Goal: Find specific page/section: Find specific page/section

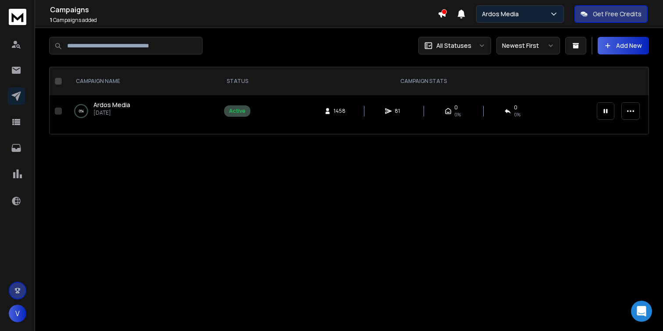
click at [518, 12] on p "Ardos Media" at bounding box center [502, 14] width 40 height 9
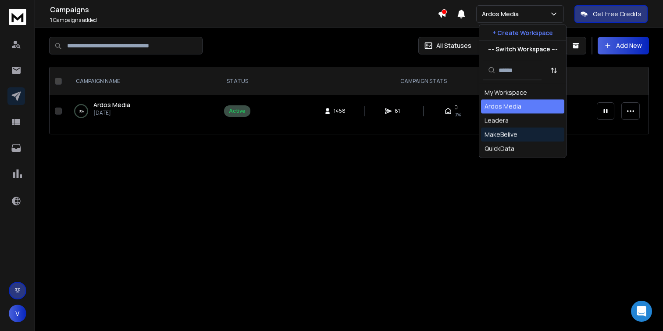
click at [500, 135] on div "MakeBelive" at bounding box center [501, 134] width 33 height 9
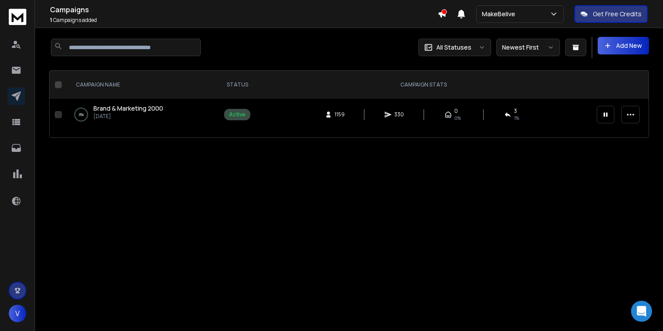
click at [130, 108] on span "Brand & Marketing 2000" at bounding box center [128, 108] width 70 height 8
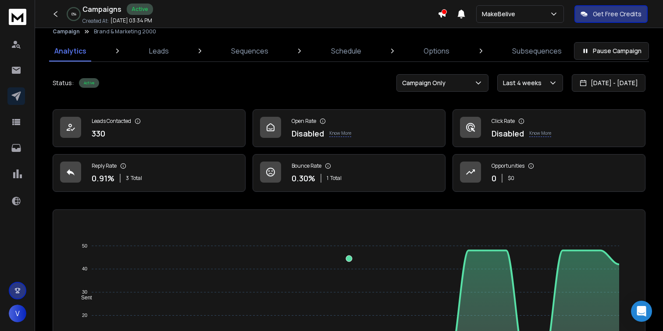
scroll to position [43, 0]
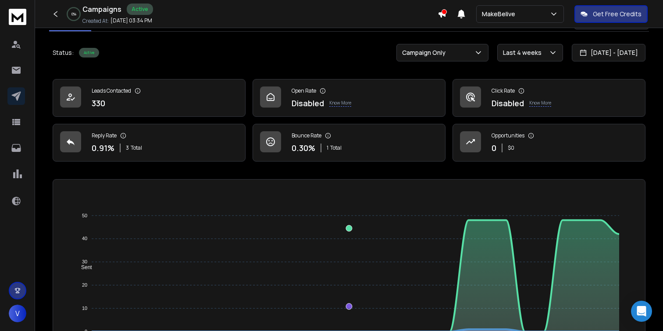
click at [120, 148] on div at bounding box center [120, 147] width 1 height 9
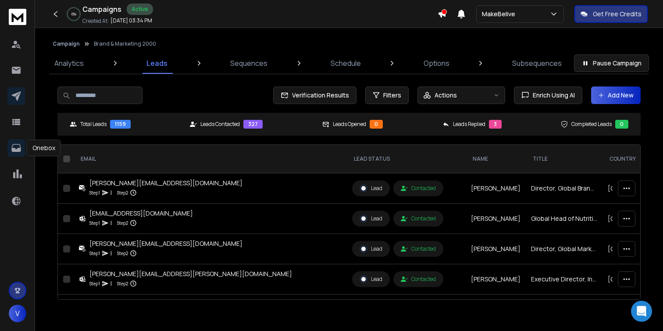
click at [20, 143] on icon at bounding box center [16, 148] width 11 height 11
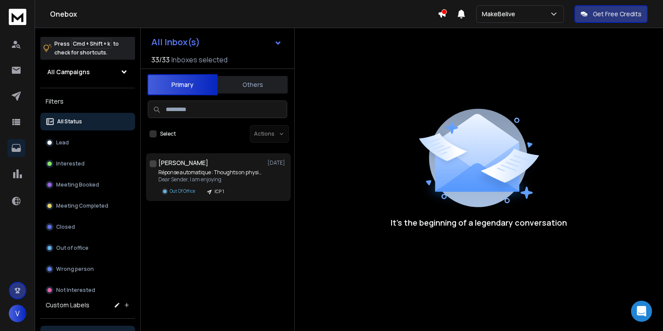
click at [204, 174] on p "Réponse automatique : Thoughts on physician" at bounding box center [210, 172] width 105 height 7
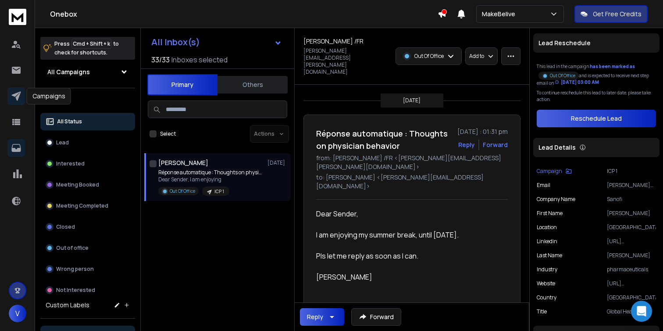
click at [16, 91] on icon at bounding box center [16, 96] width 11 height 11
